Goal: Task Accomplishment & Management: Use online tool/utility

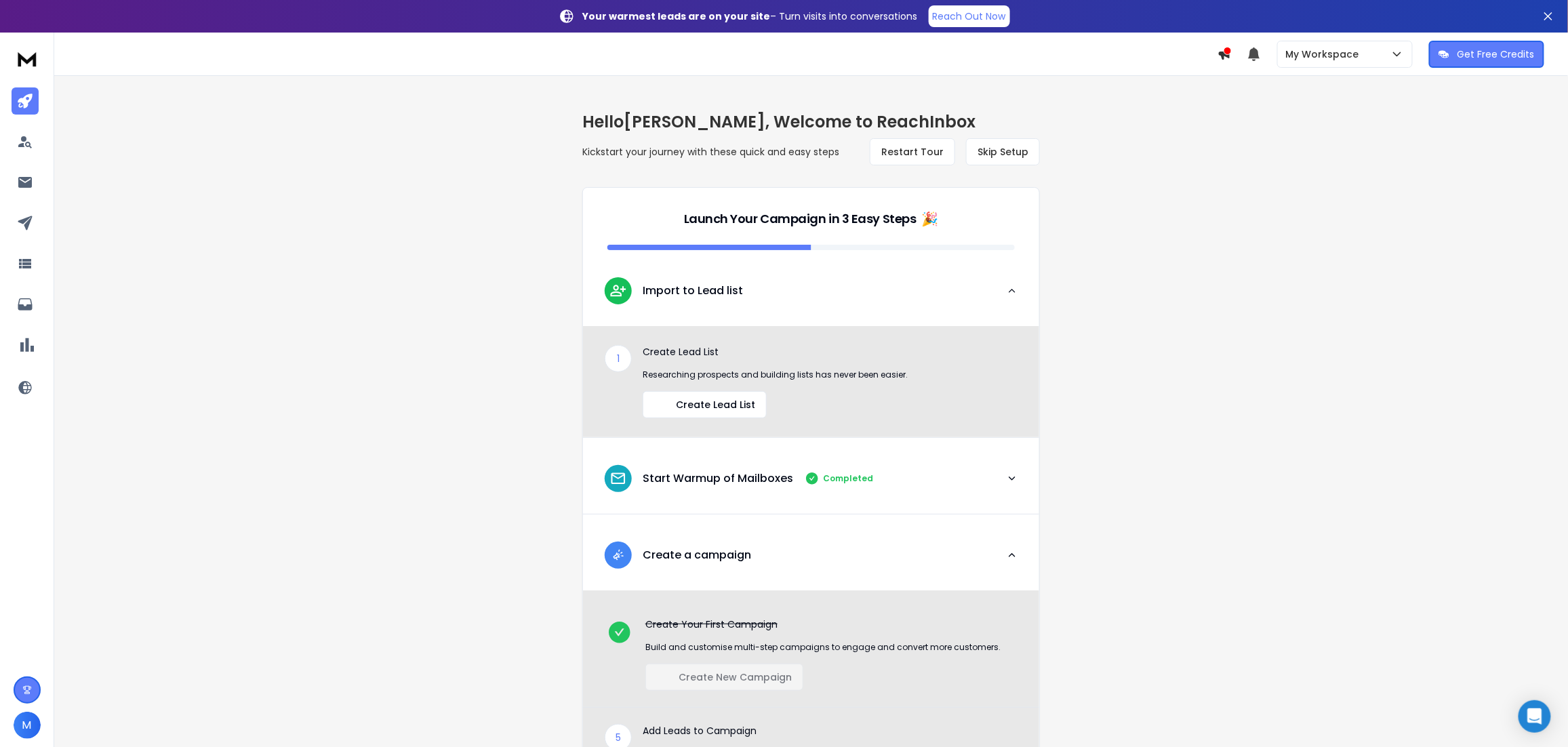
click at [649, 478] on p "Start Warmup of Mailboxes" at bounding box center [718, 479] width 151 height 16
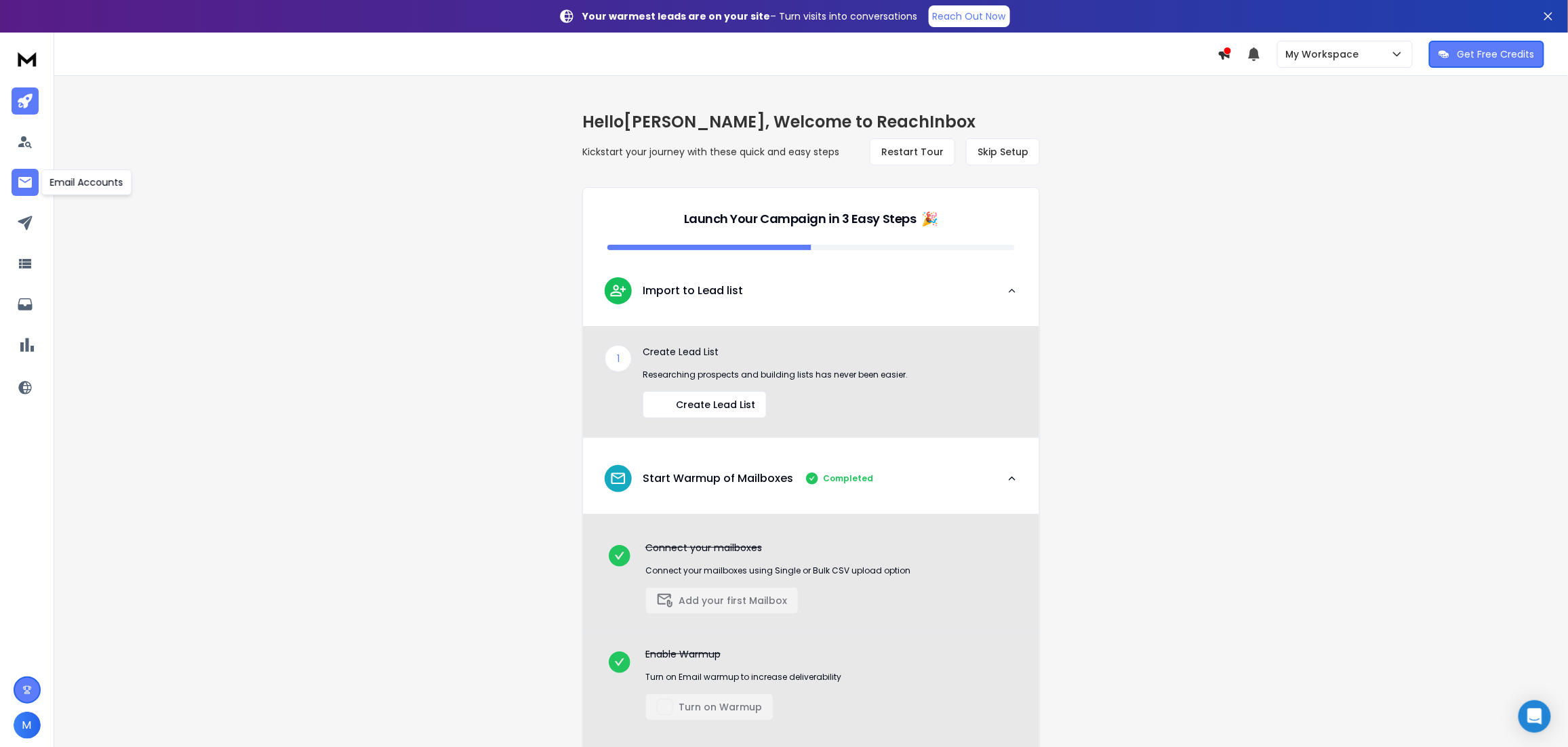
click at [26, 177] on icon at bounding box center [25, 183] width 16 height 16
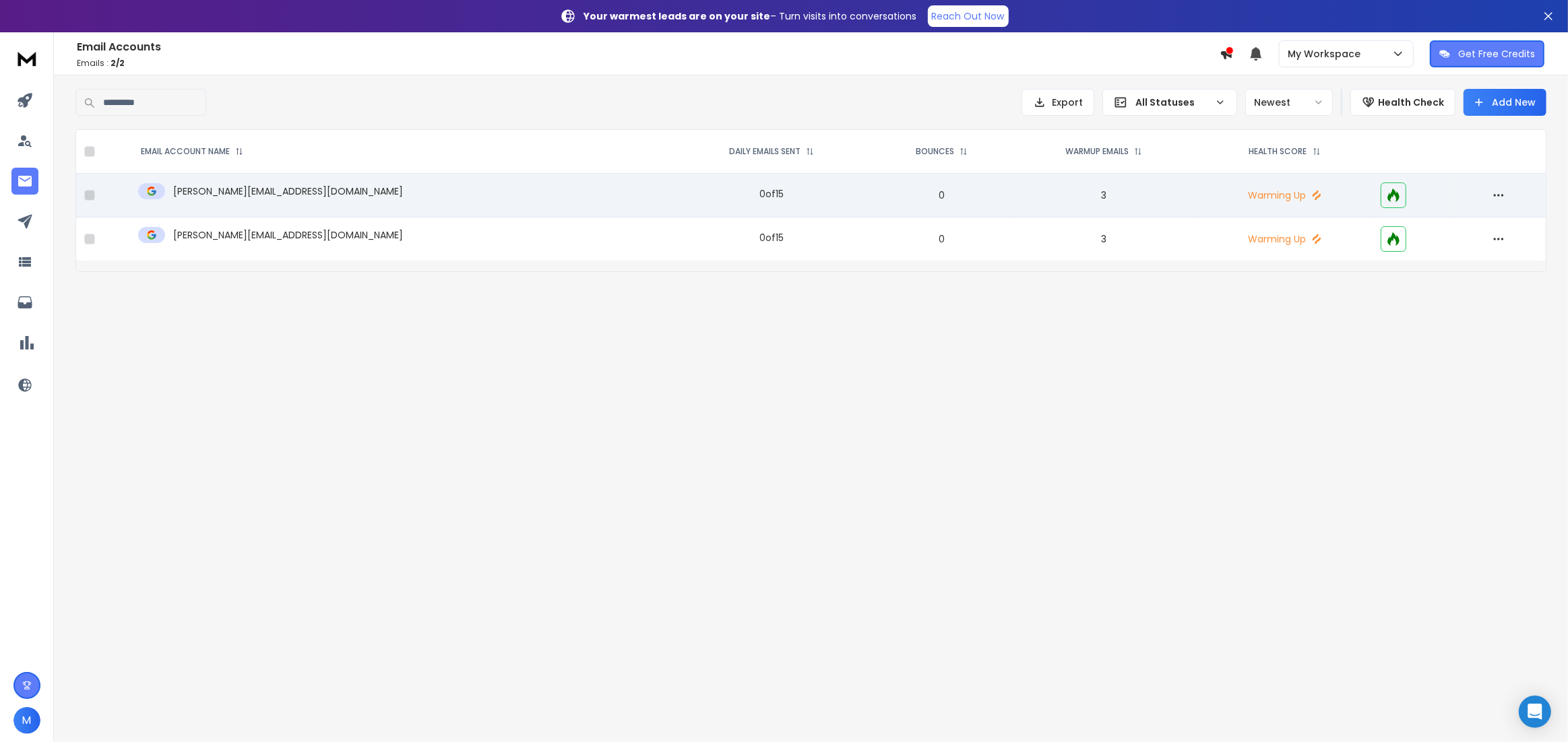
click at [1381, 204] on div at bounding box center [1393, 195] width 26 height 26
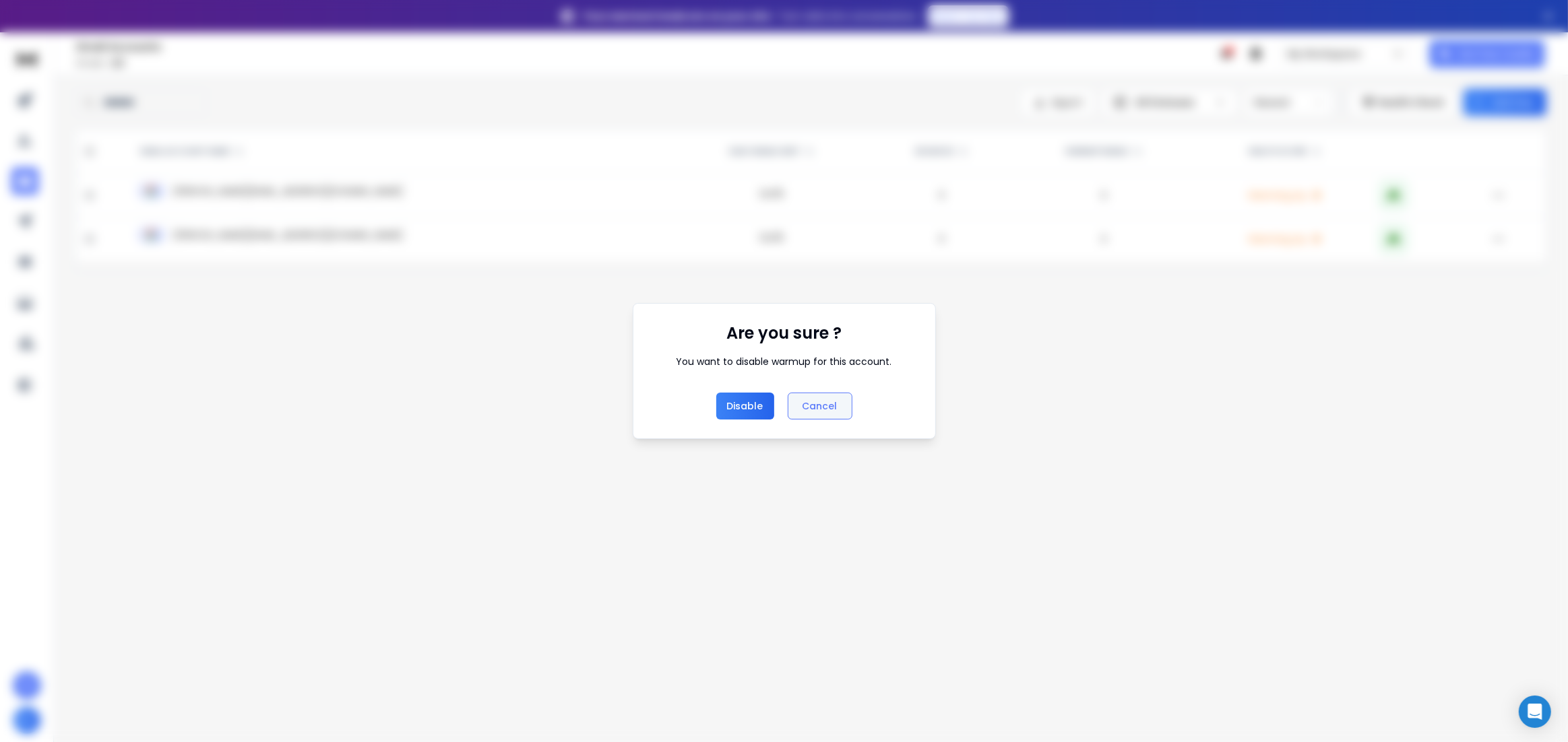
click at [827, 393] on button "Cancel" at bounding box center [820, 406] width 65 height 27
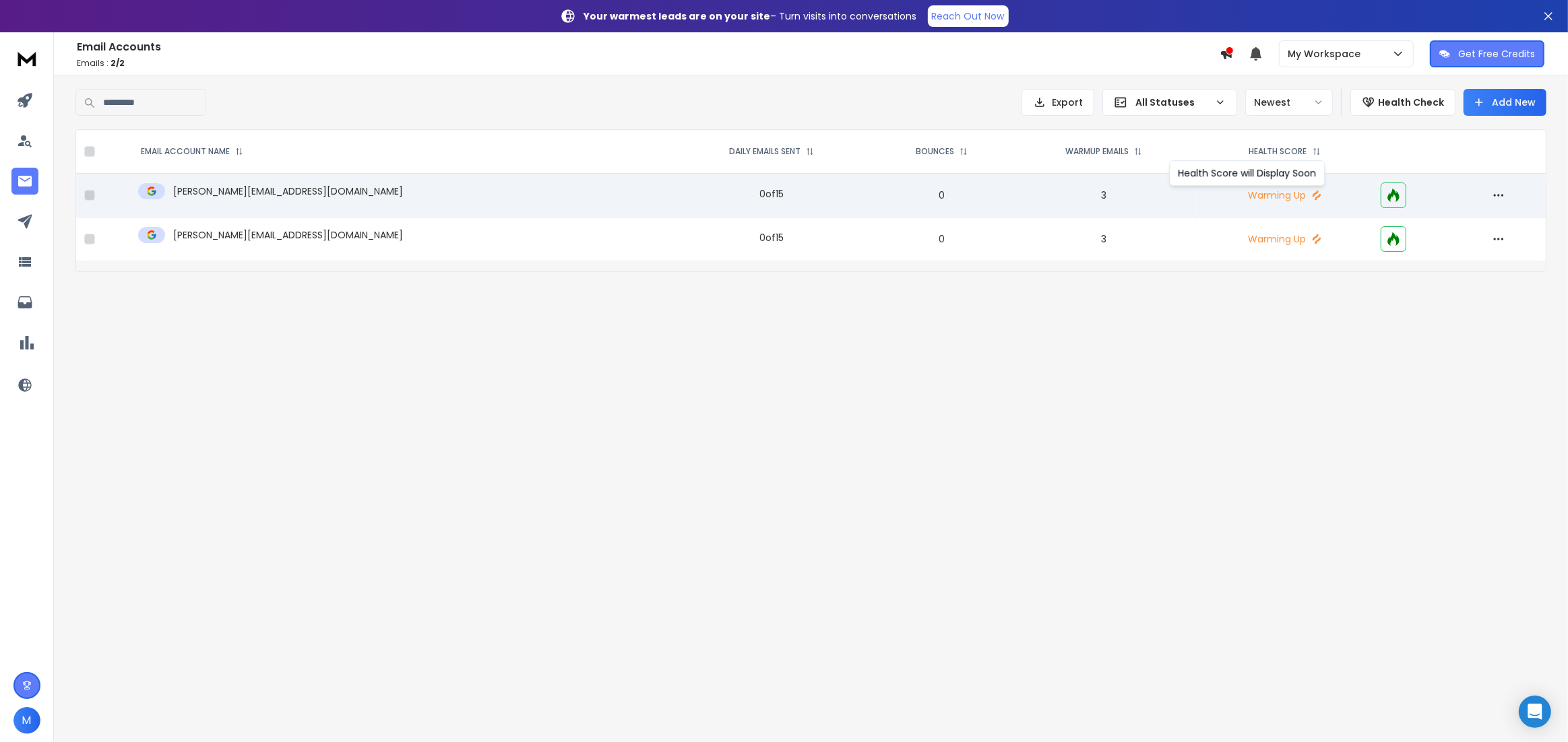
click at [1223, 193] on p "Warming Up" at bounding box center [1285, 195] width 160 height 13
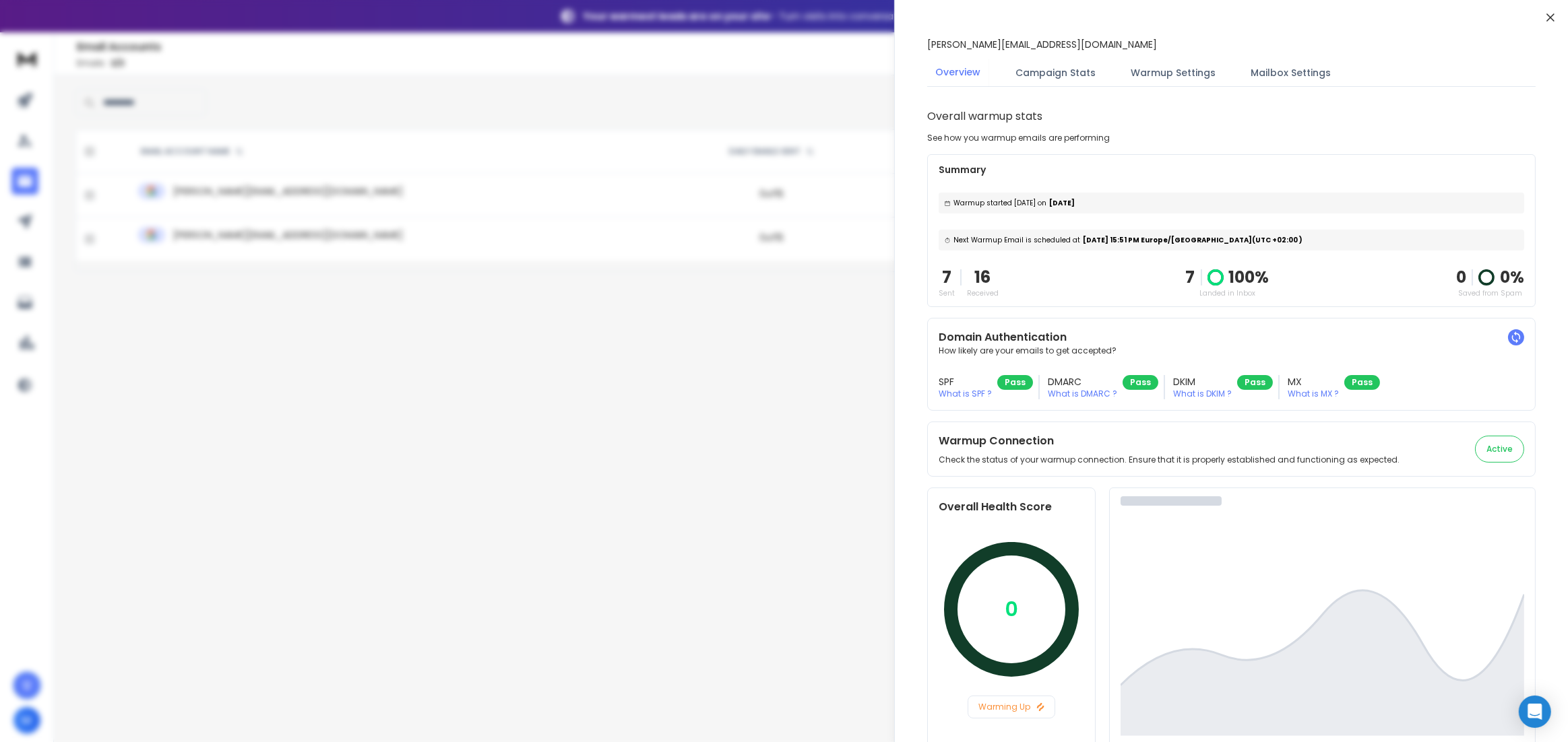
click at [1547, 12] on icon "button" at bounding box center [1550, 18] width 13 height 13
